Goal: Task Accomplishment & Management: Use online tool/utility

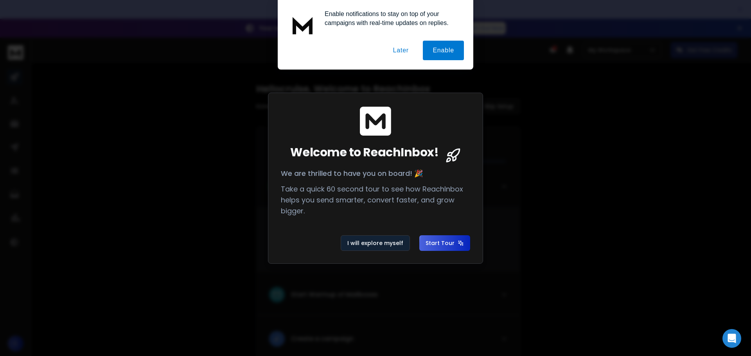
click at [390, 246] on button "I will explore myself" at bounding box center [375, 243] width 69 height 16
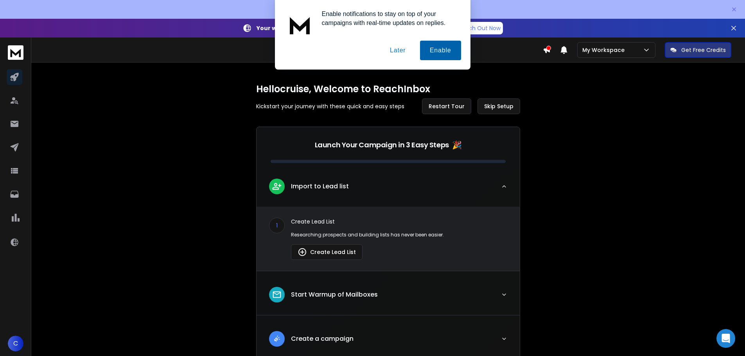
drag, startPoint x: 436, startPoint y: 52, endPoint x: 442, endPoint y: 54, distance: 6.1
click at [436, 52] on button "Enable" at bounding box center [440, 51] width 41 height 20
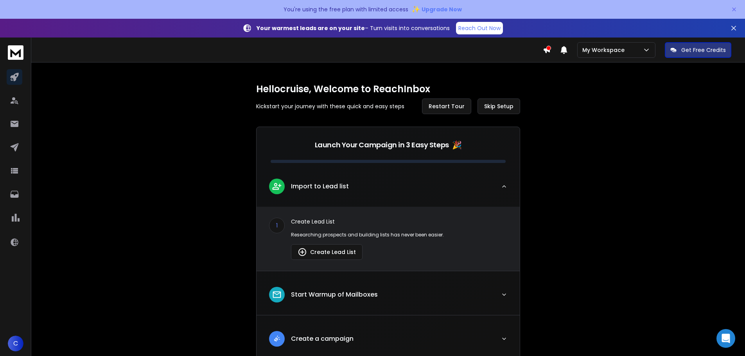
click at [12, 54] on img at bounding box center [16, 52] width 16 height 14
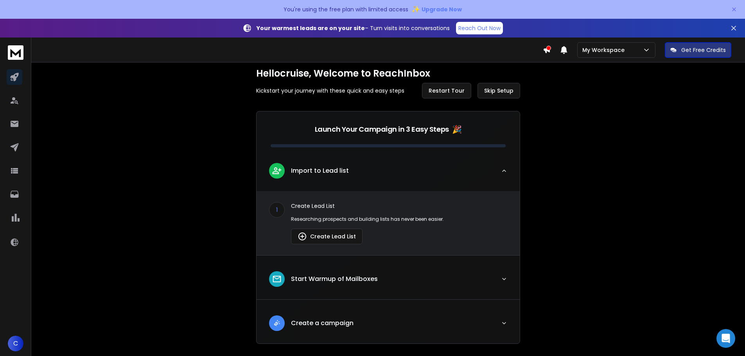
scroll to position [24, 0]
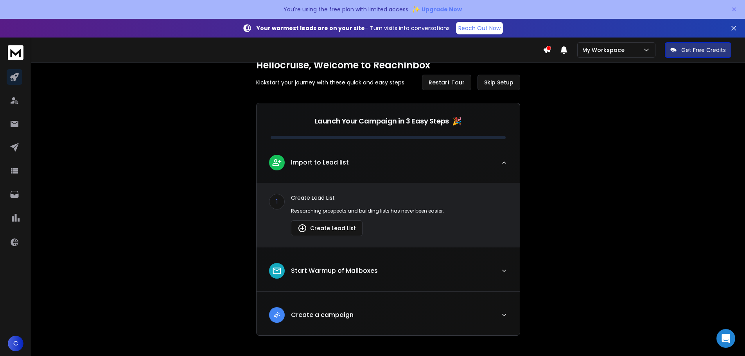
click at [13, 56] on img at bounding box center [16, 52] width 16 height 14
click at [11, 74] on icon at bounding box center [14, 76] width 9 height 9
click at [550, 49] on div at bounding box center [548, 48] width 5 height 5
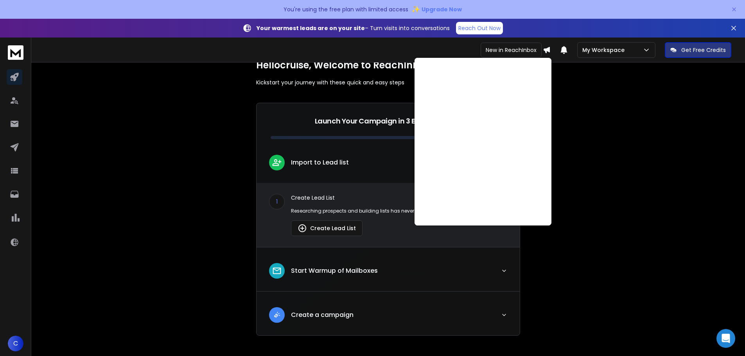
click at [186, 186] on div "Hello cruise , Welcome to ReachInbox Kickstart your journey with these quick an…" at bounding box center [388, 198] width 689 height 302
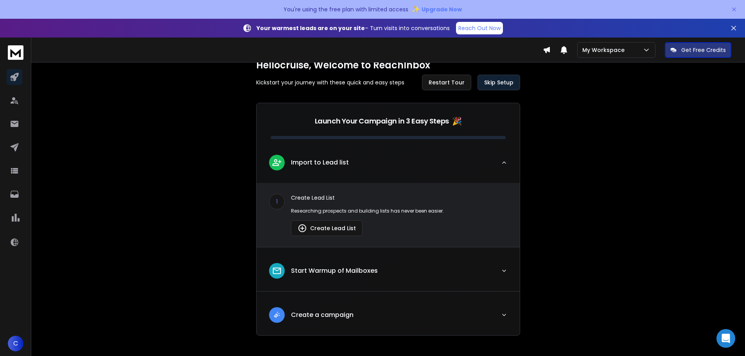
click at [494, 83] on span "Skip Setup" at bounding box center [498, 83] width 29 height 8
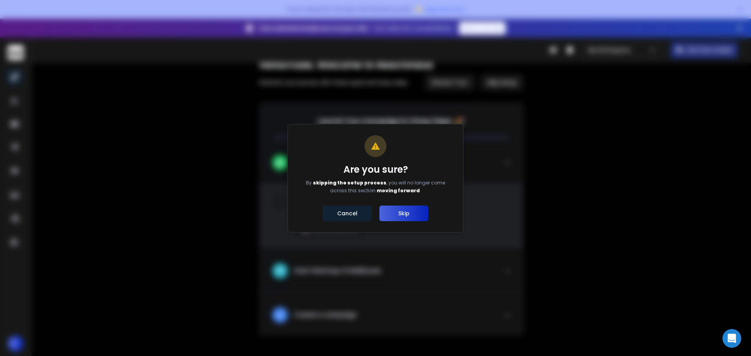
click at [354, 213] on button "Cancel" at bounding box center [347, 214] width 49 height 16
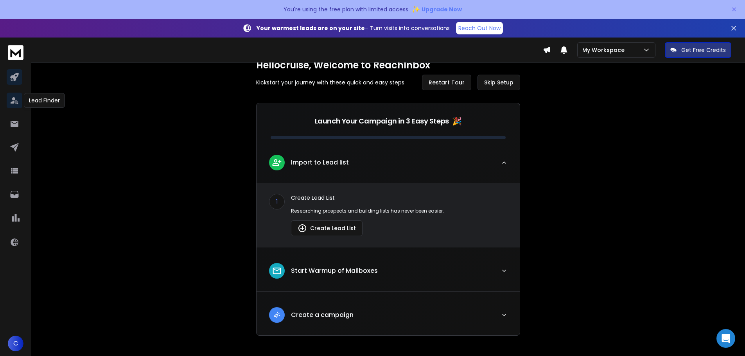
click at [16, 100] on icon at bounding box center [14, 100] width 9 height 9
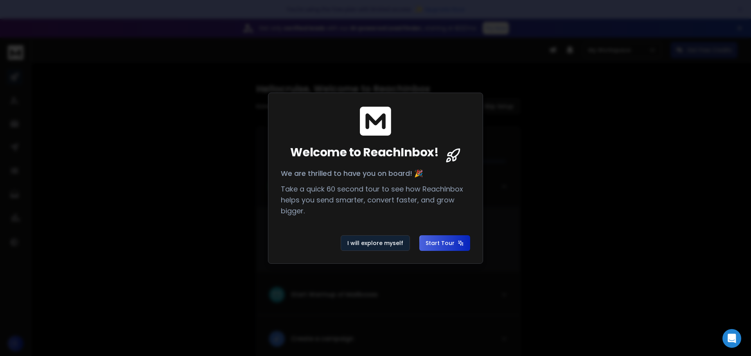
click at [384, 241] on button "I will explore myself" at bounding box center [375, 243] width 69 height 16
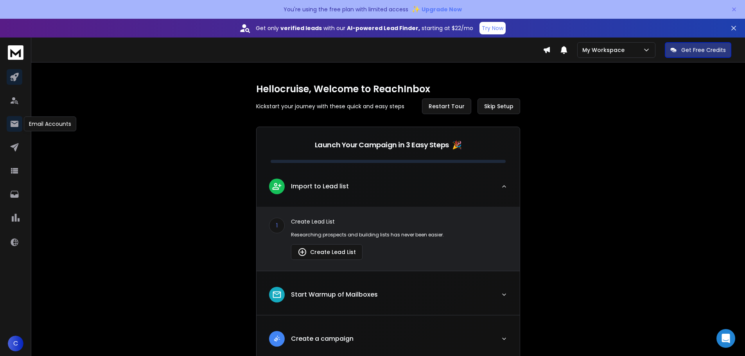
click at [12, 122] on icon at bounding box center [15, 124] width 8 height 6
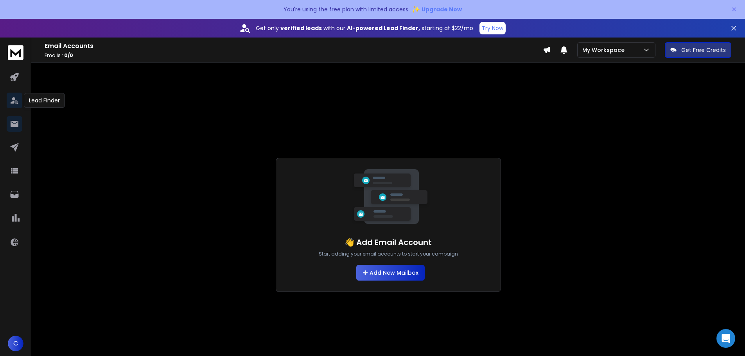
click at [16, 101] on icon at bounding box center [15, 103] width 8 height 4
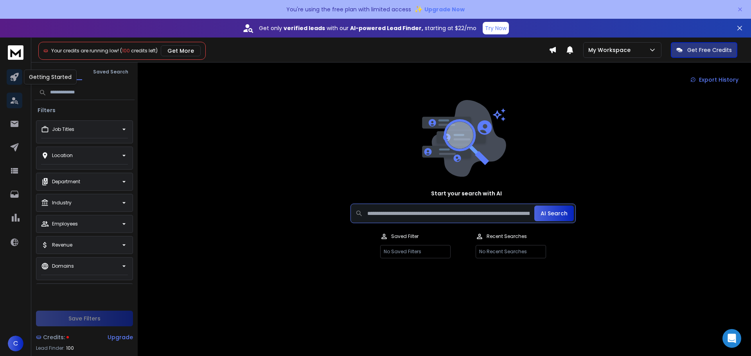
click at [15, 79] on icon at bounding box center [14, 77] width 9 height 9
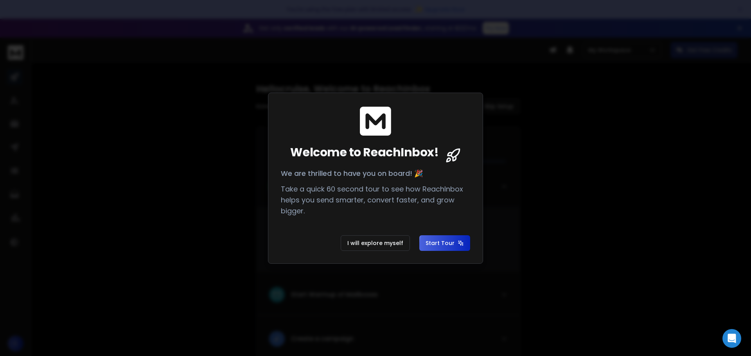
click at [14, 55] on div at bounding box center [375, 178] width 751 height 356
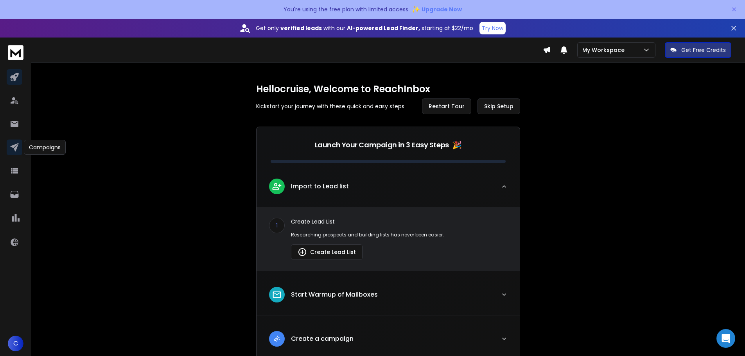
click at [14, 150] on icon at bounding box center [14, 147] width 8 height 8
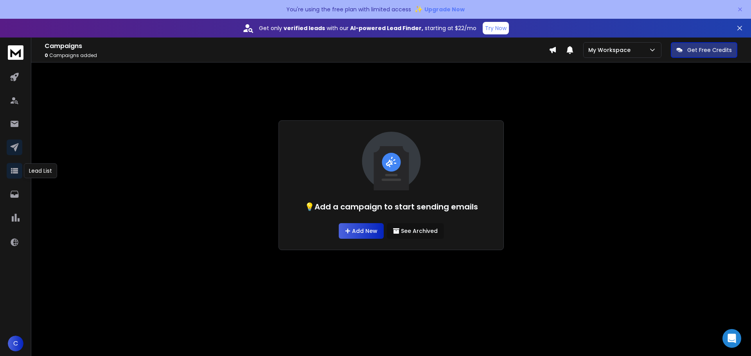
click at [18, 168] on icon at bounding box center [14, 170] width 9 height 9
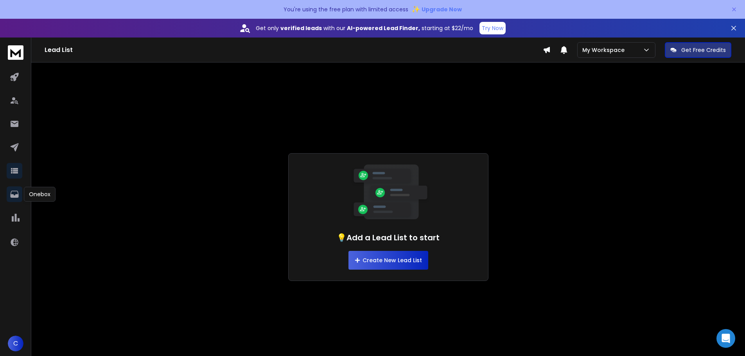
click at [15, 200] on link at bounding box center [15, 195] width 16 height 16
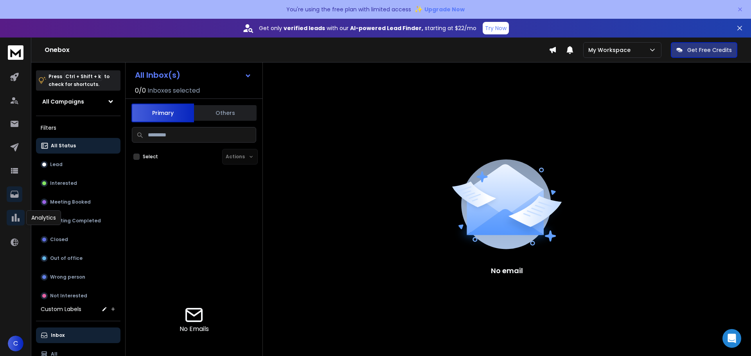
click at [11, 216] on icon at bounding box center [16, 218] width 12 height 12
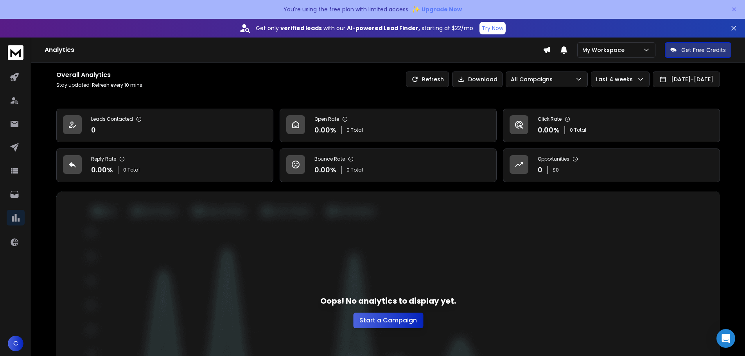
scroll to position [76, 0]
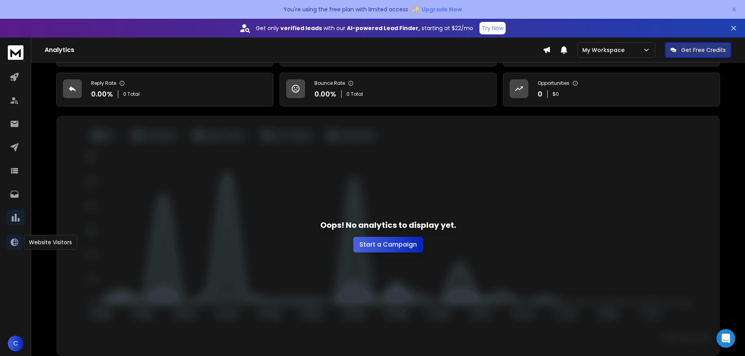
click at [15, 243] on icon at bounding box center [14, 242] width 9 height 9
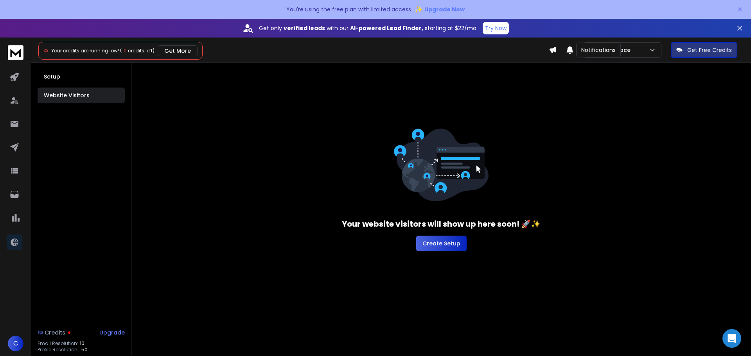
click at [564, 47] on div "My Workspace Get Free Credits" at bounding box center [643, 50] width 189 height 16
click at [556, 52] on icon at bounding box center [553, 50] width 8 height 8
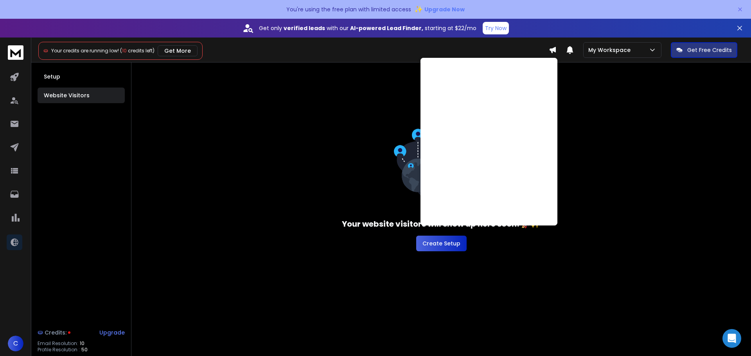
click at [11, 59] on img at bounding box center [16, 52] width 16 height 14
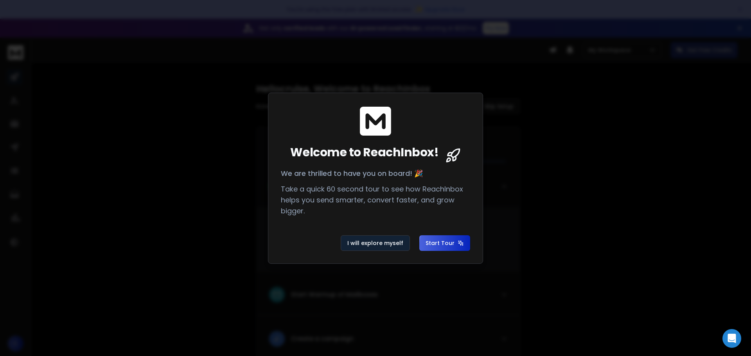
click at [393, 243] on button "I will explore myself" at bounding box center [375, 243] width 69 height 16
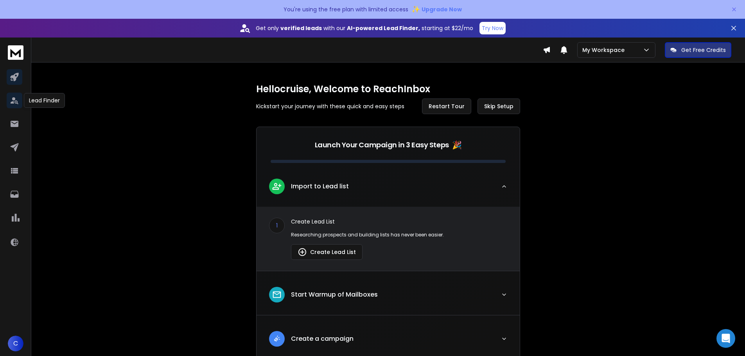
click at [11, 101] on icon at bounding box center [14, 100] width 9 height 9
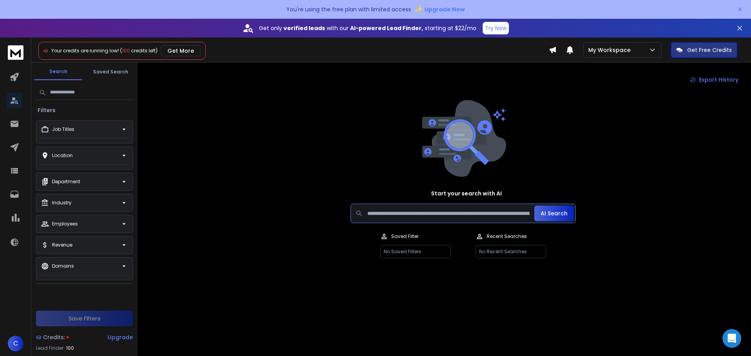
click at [57, 72] on button "Search" at bounding box center [58, 72] width 48 height 16
click at [555, 135] on div "Export History Start your search with AI" at bounding box center [463, 135] width 626 height 126
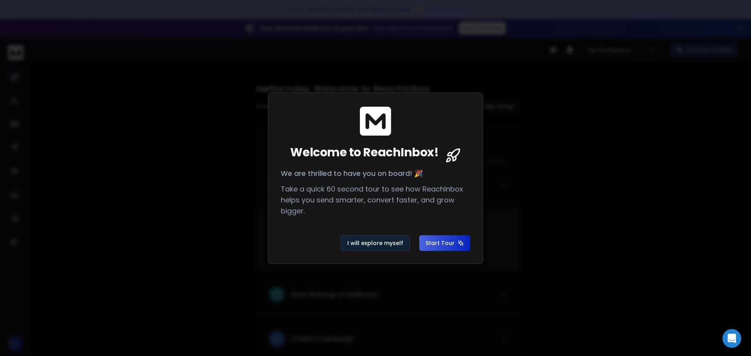
click at [376, 244] on button "I will explore myself" at bounding box center [375, 243] width 69 height 16
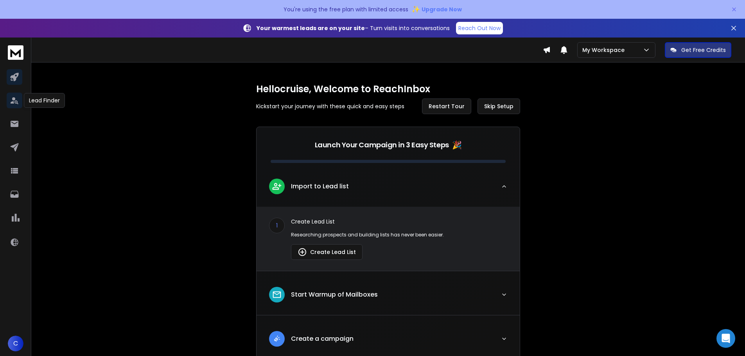
click at [14, 102] on icon at bounding box center [14, 100] width 9 height 9
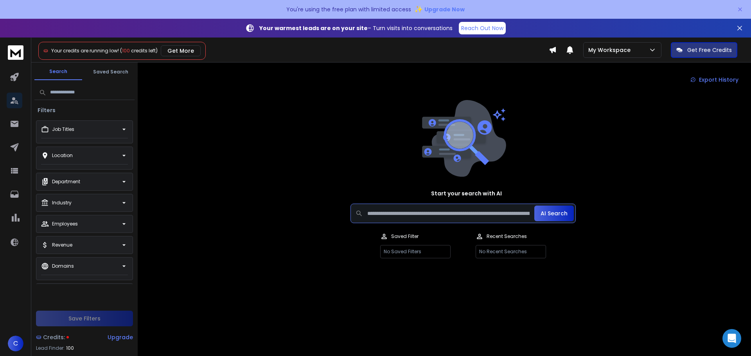
click at [406, 213] on textarea at bounding box center [448, 214] width 162 height 16
type textarea "**********"
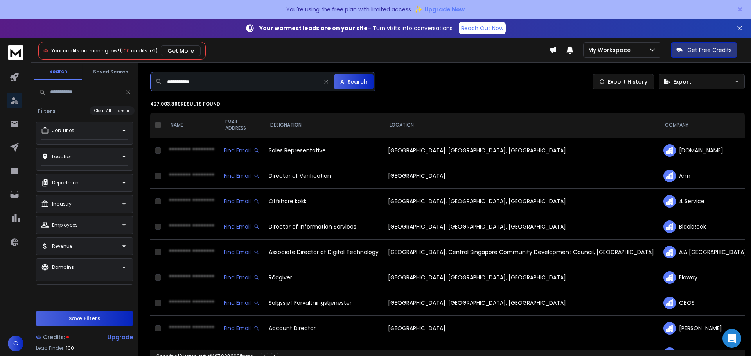
type input "**********"
click at [86, 131] on div "Job Titles" at bounding box center [84, 131] width 87 height 8
